Goal: Navigation & Orientation: Find specific page/section

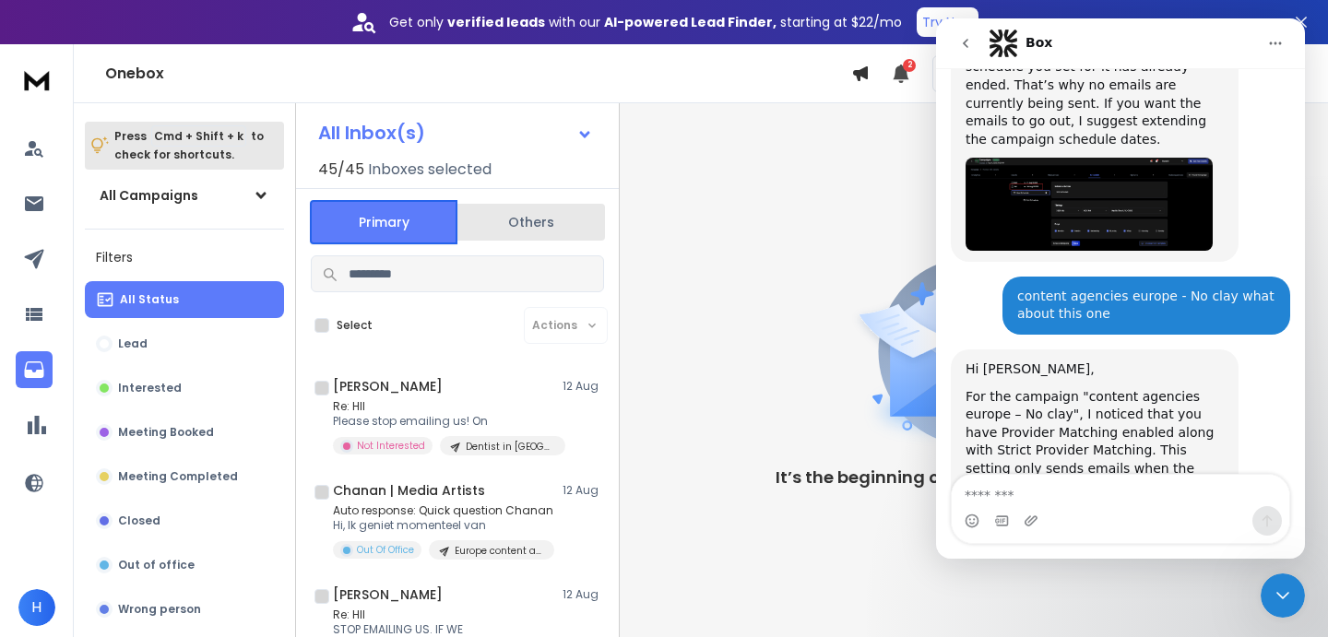
scroll to position [3, 0]
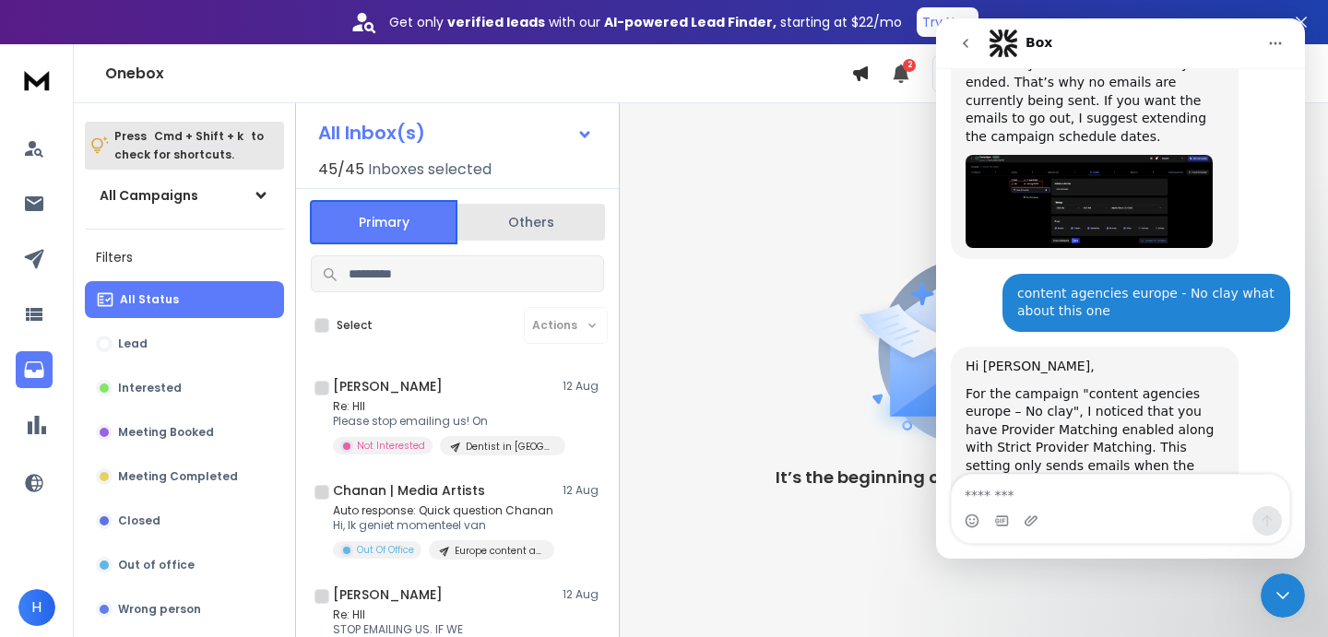
click at [1294, 597] on div "Close Intercom Messenger" at bounding box center [1282, 595] width 44 height 44
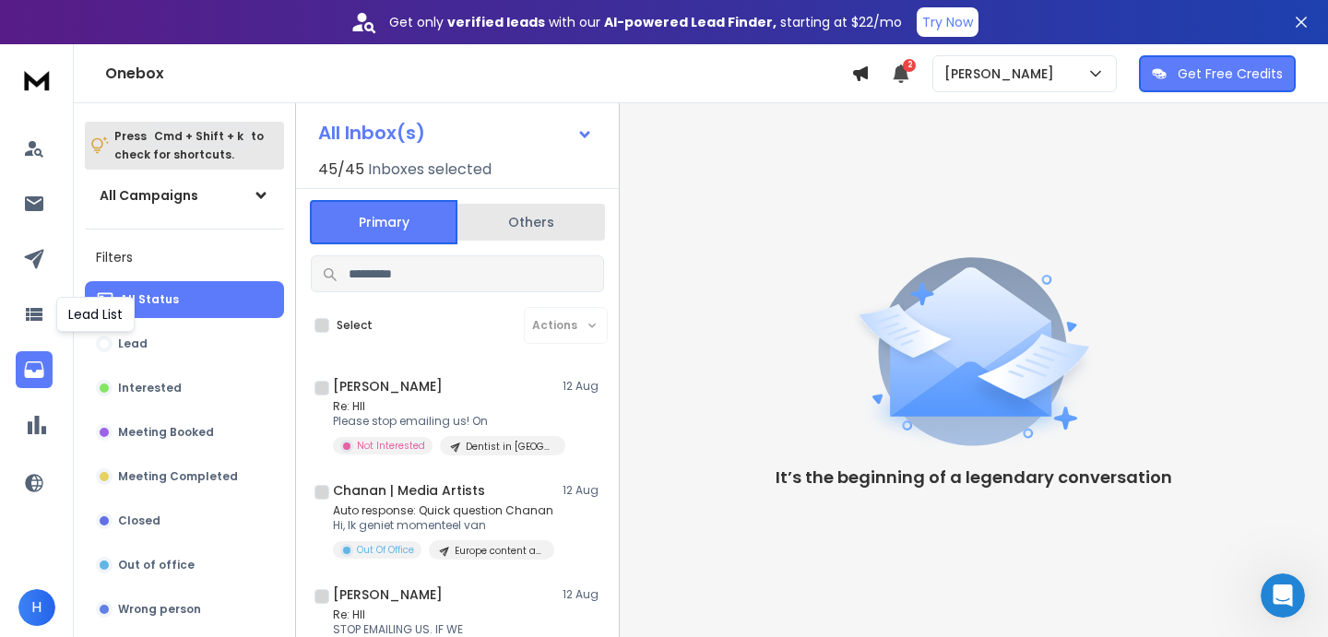
click at [29, 279] on div at bounding box center [37, 263] width 42 height 44
click at [31, 265] on icon at bounding box center [34, 259] width 22 height 22
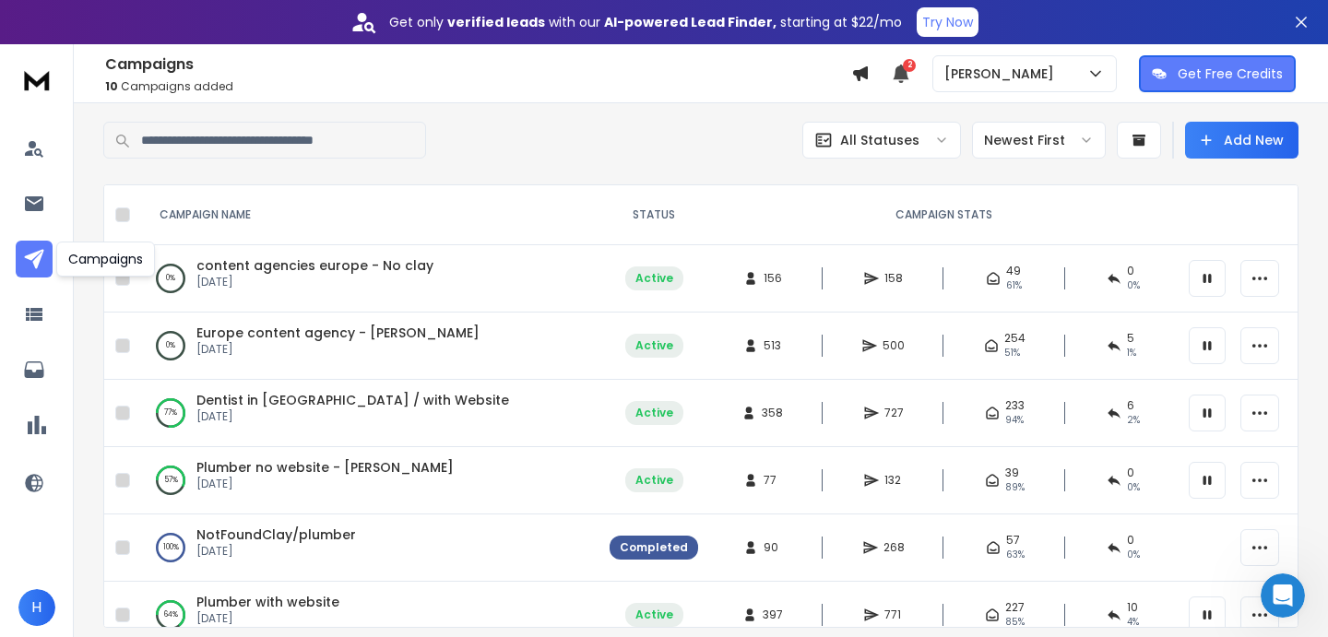
click at [31, 265] on icon at bounding box center [34, 259] width 22 height 22
click at [20, 369] on link at bounding box center [34, 369] width 37 height 37
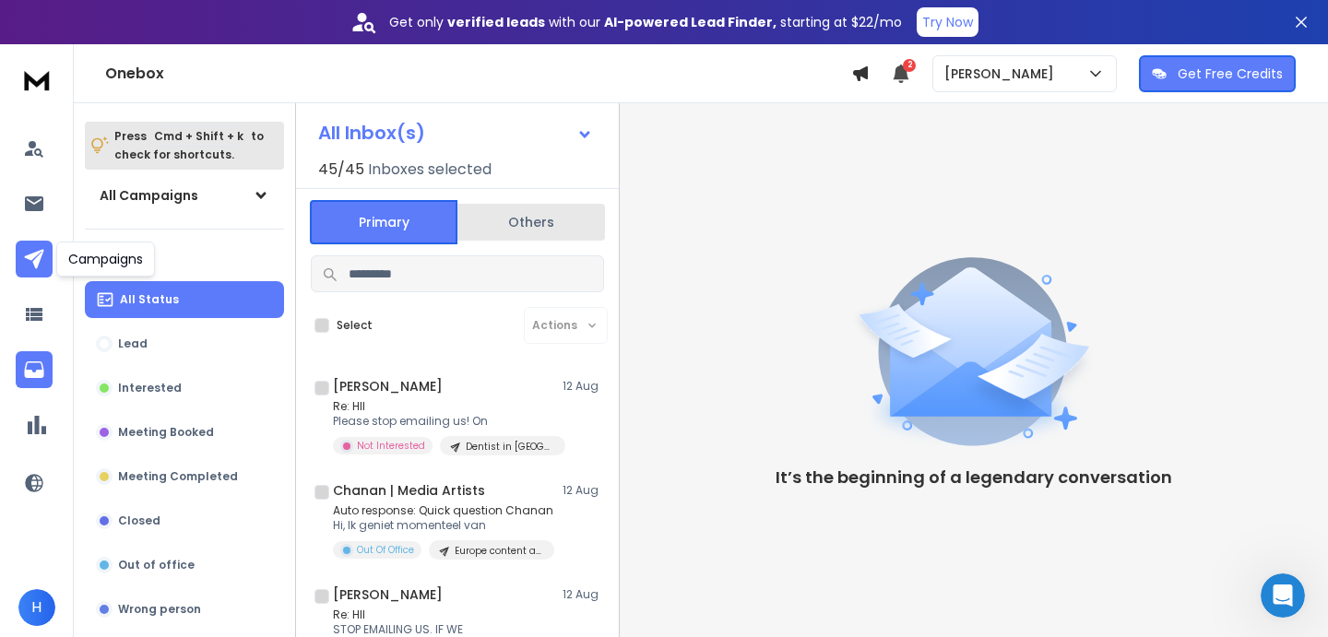
click at [38, 263] on icon at bounding box center [33, 258] width 19 height 19
